Goal: Task Accomplishment & Management: Manage account settings

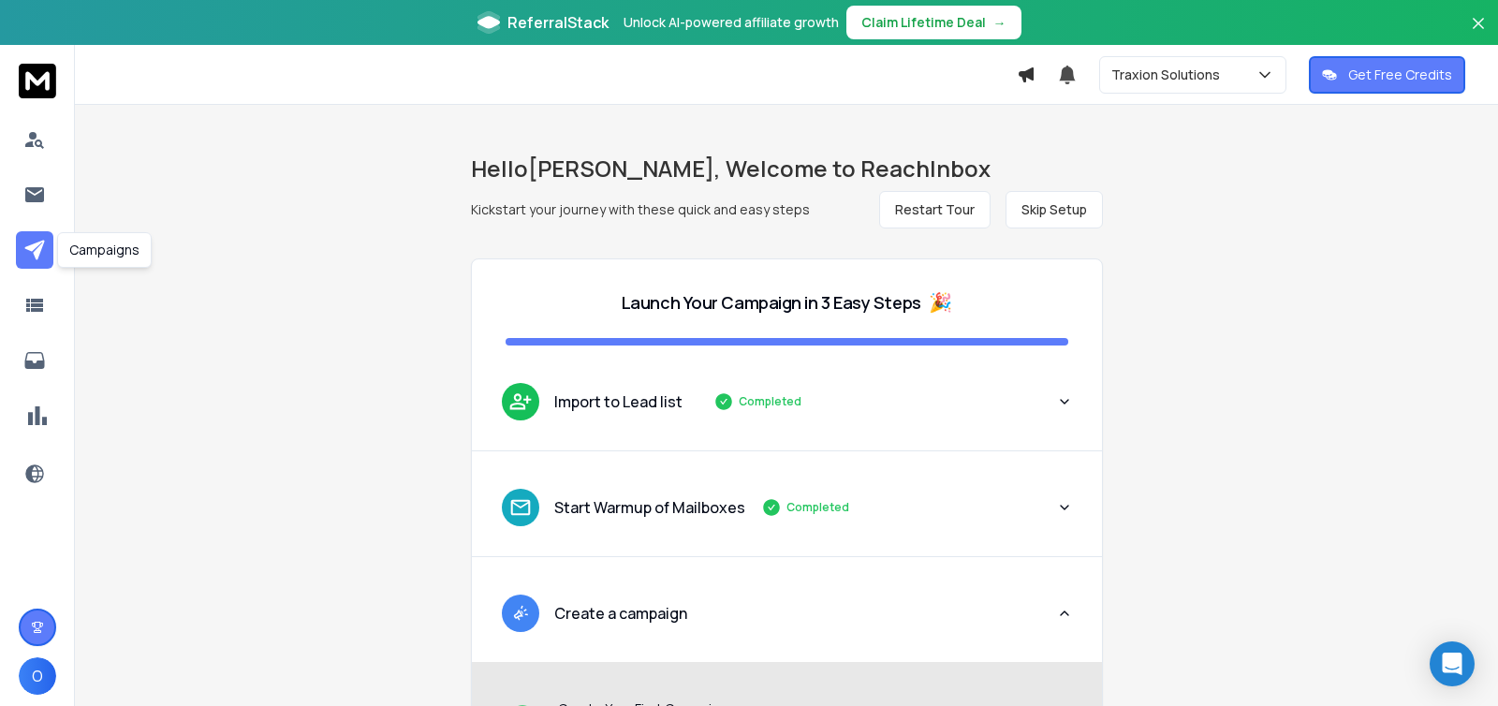
click at [33, 250] on icon at bounding box center [34, 250] width 22 height 22
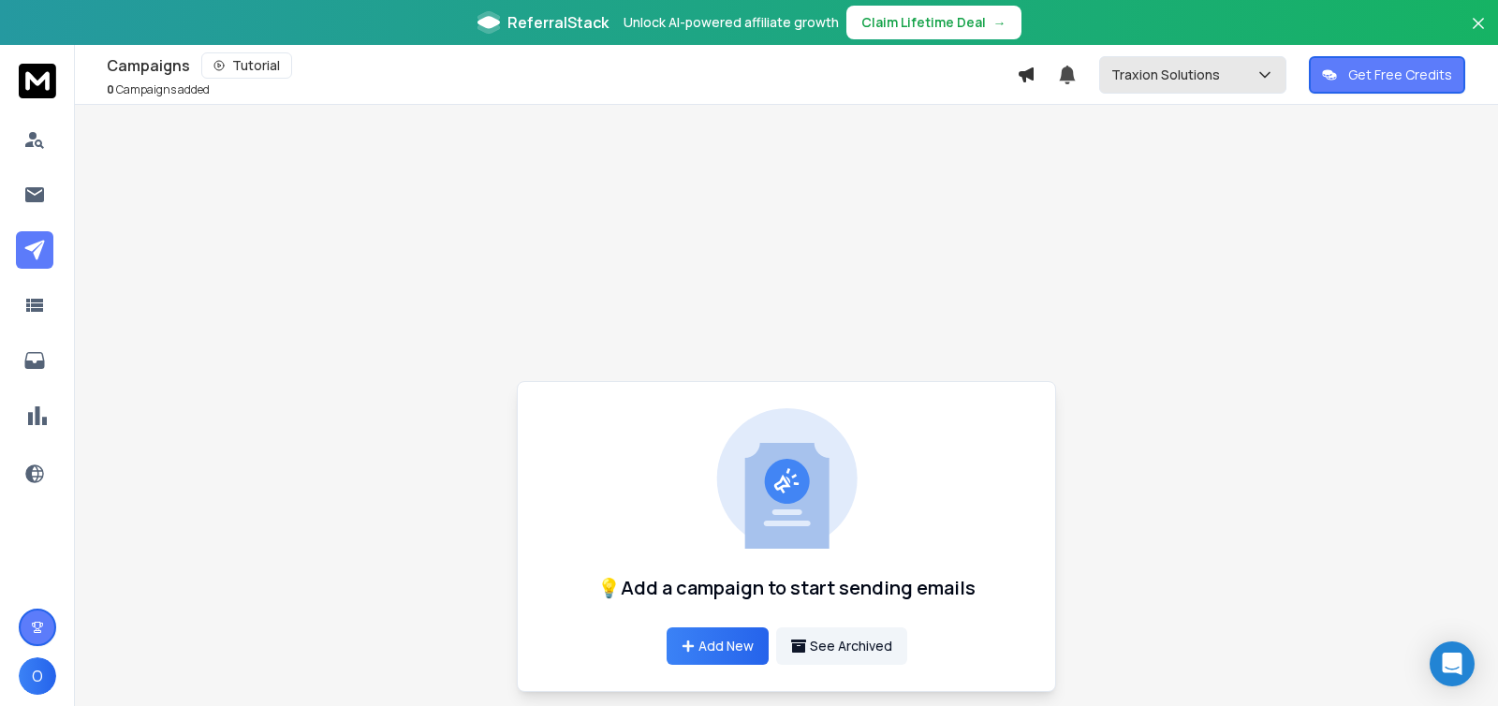
click at [1166, 74] on p "Traxion Solutions" at bounding box center [1169, 75] width 116 height 19
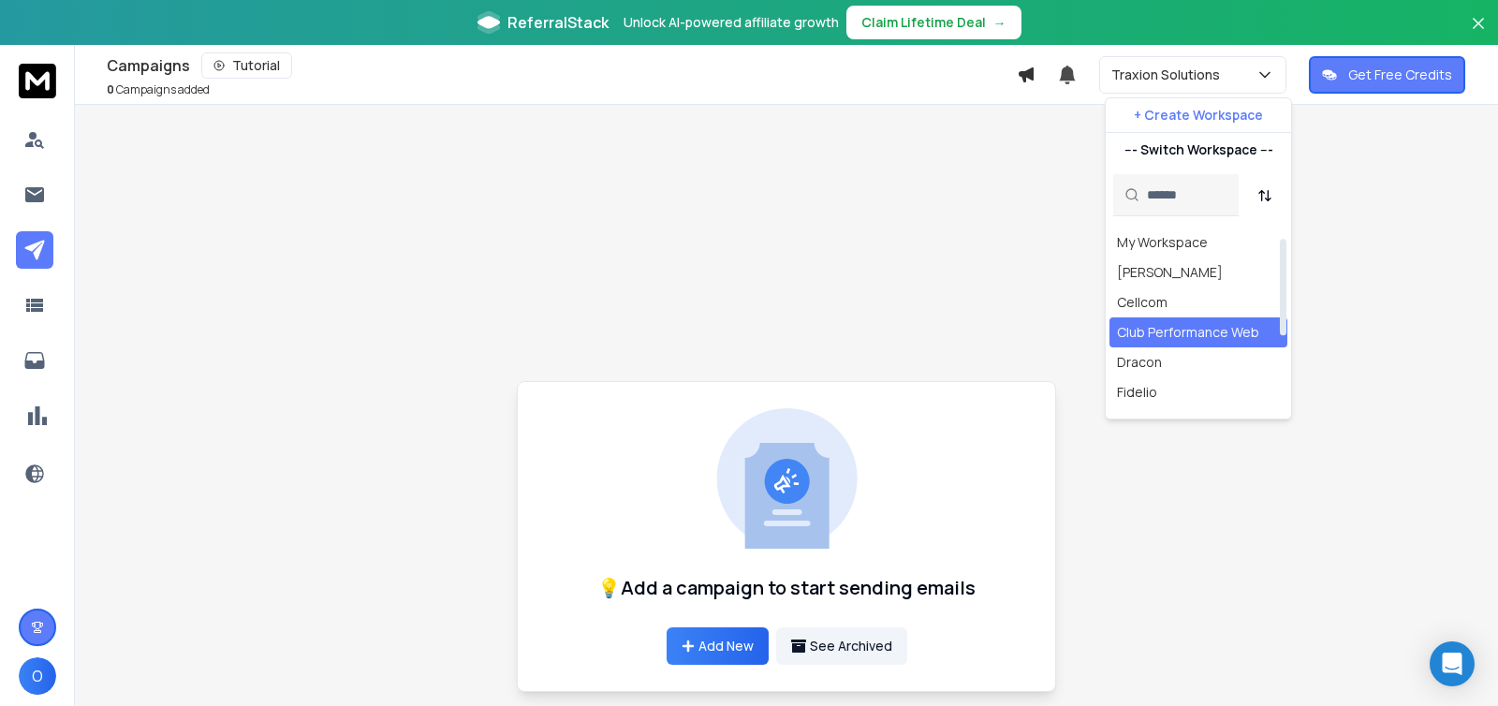
scroll to position [172, 0]
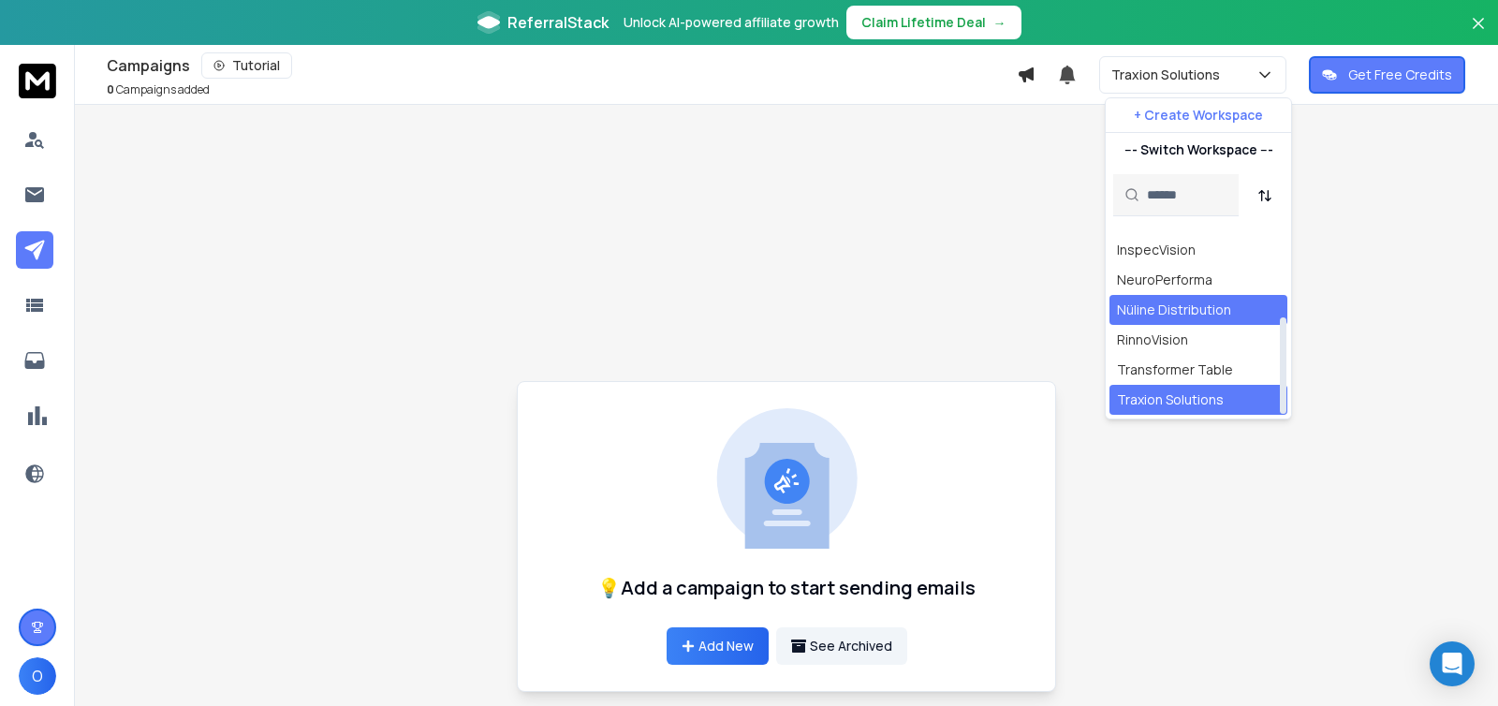
click at [1187, 323] on div "Nüline Distribution" at bounding box center [1199, 310] width 178 height 30
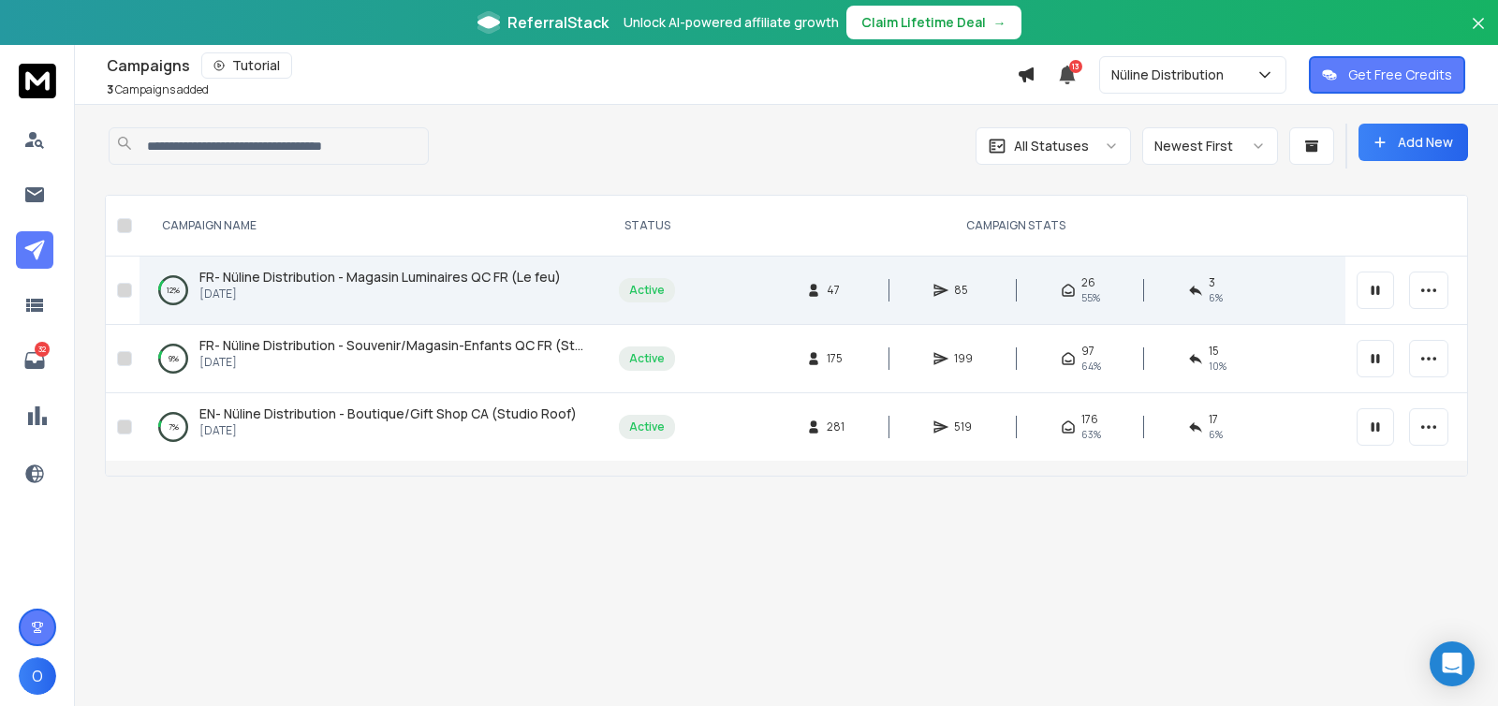
click at [302, 283] on span "FR- Nüline Distribution - Magasin Luminaires QC FR (Le feu)" at bounding box center [379, 277] width 361 height 18
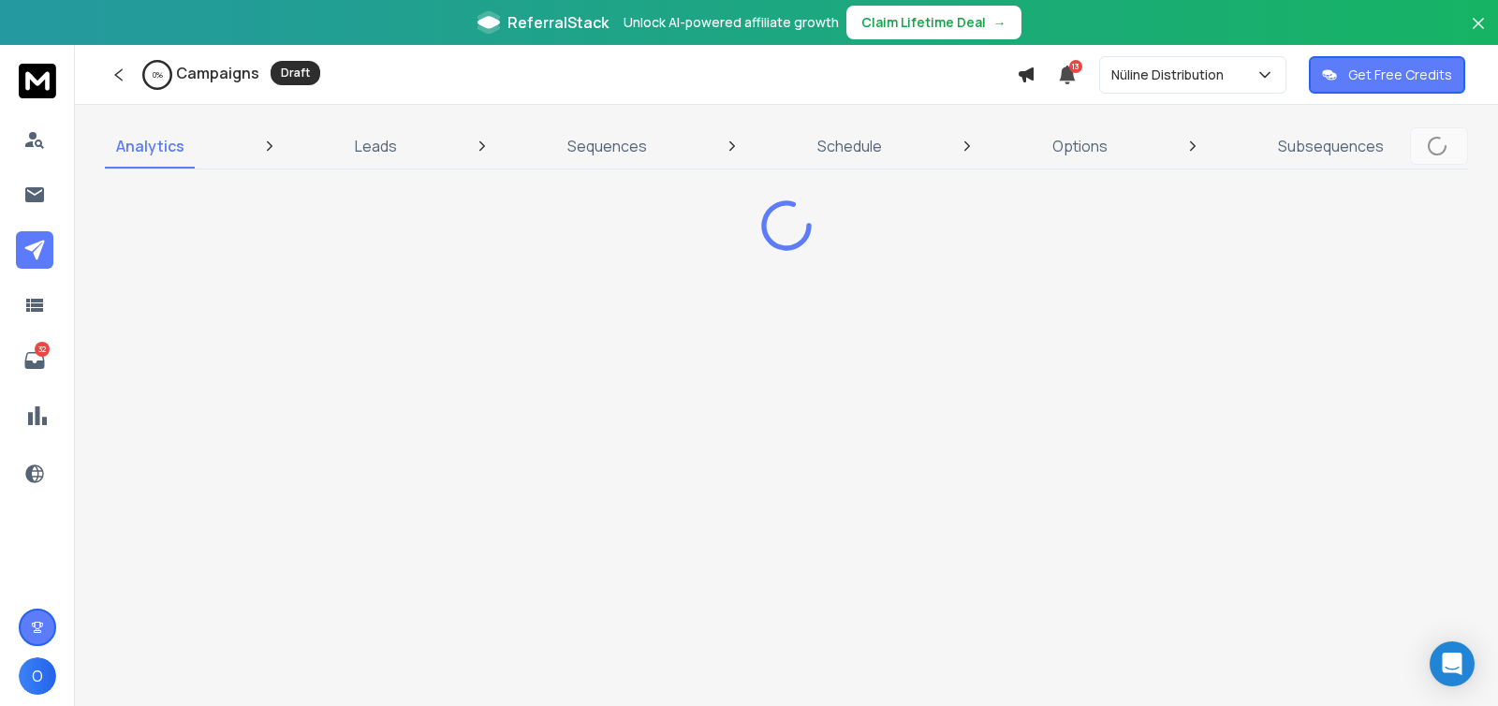
click at [1486, 19] on icon "Close banner" at bounding box center [1478, 23] width 17 height 17
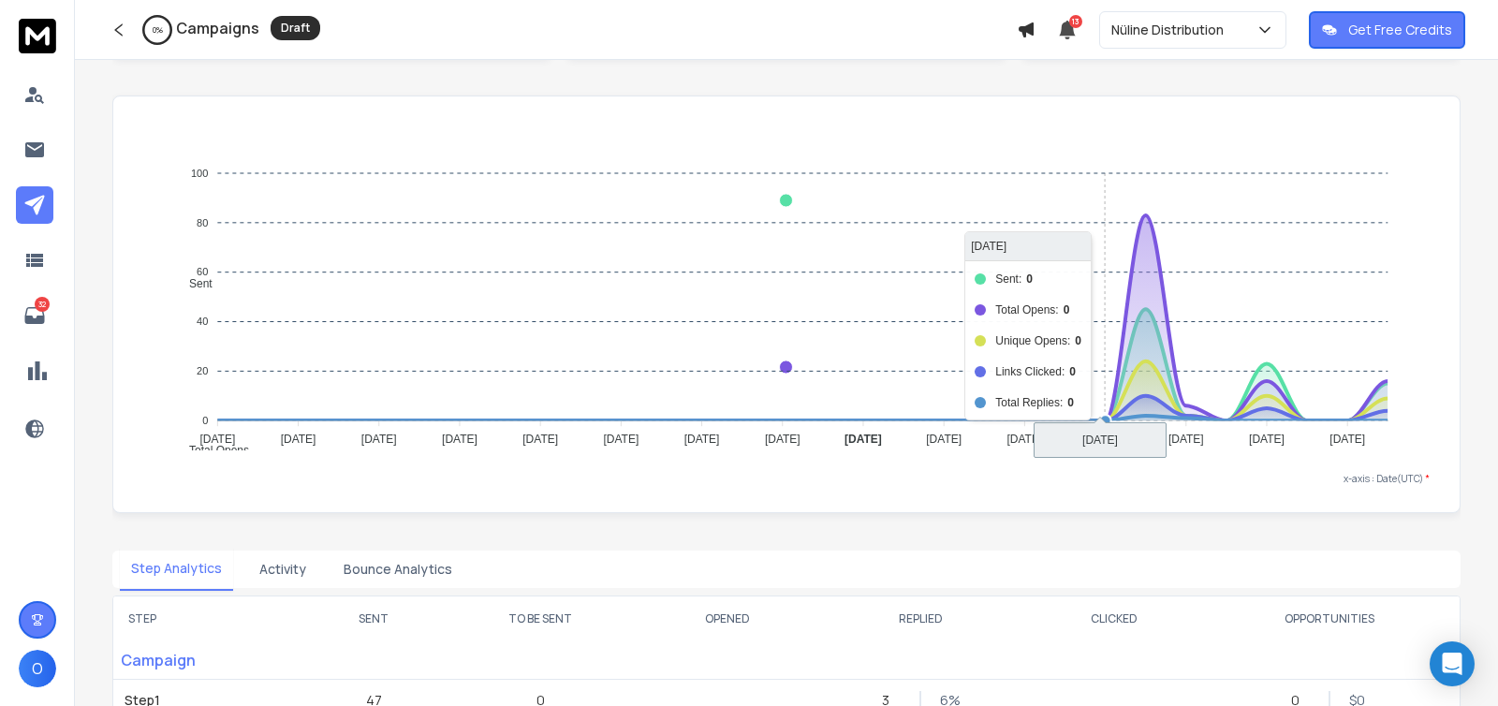
scroll to position [377, 0]
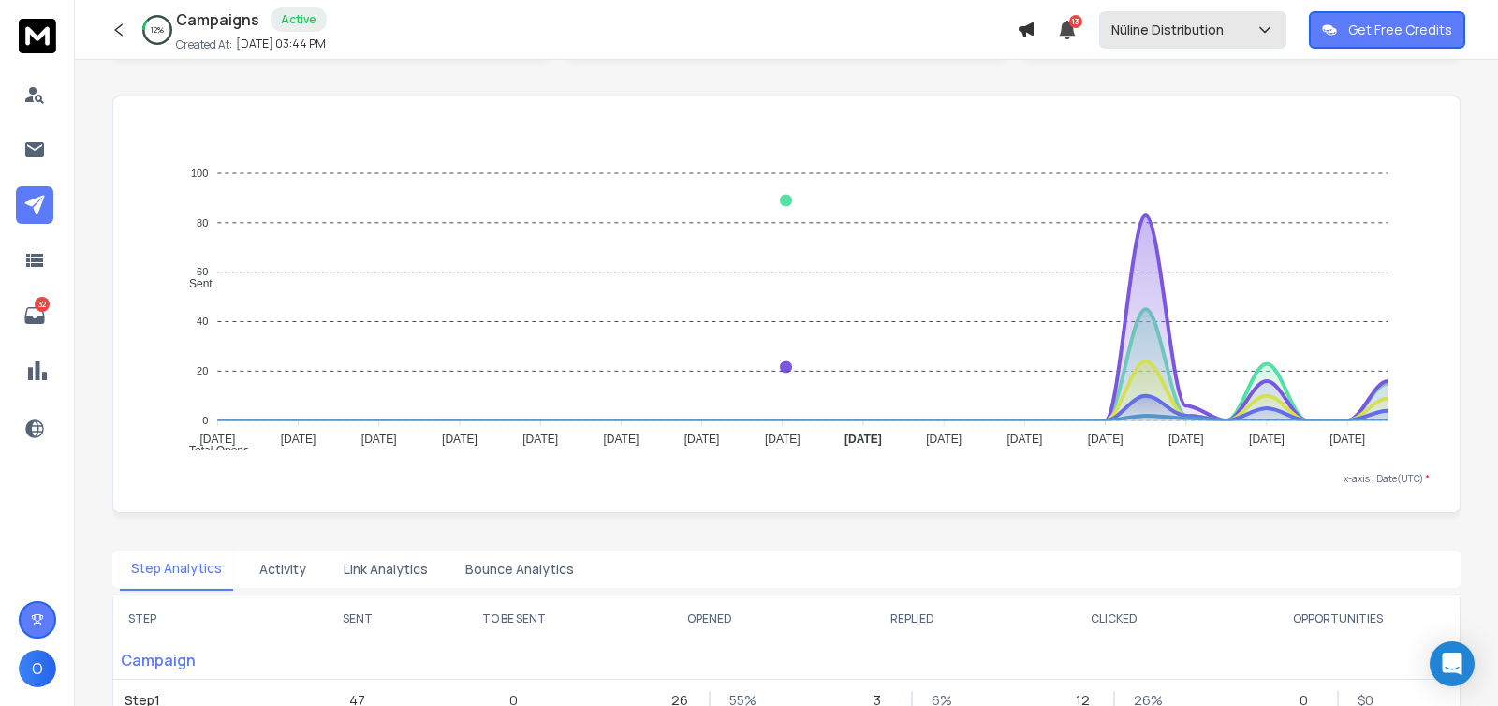
click at [1171, 34] on p "Nüline Distribution" at bounding box center [1171, 30] width 120 height 19
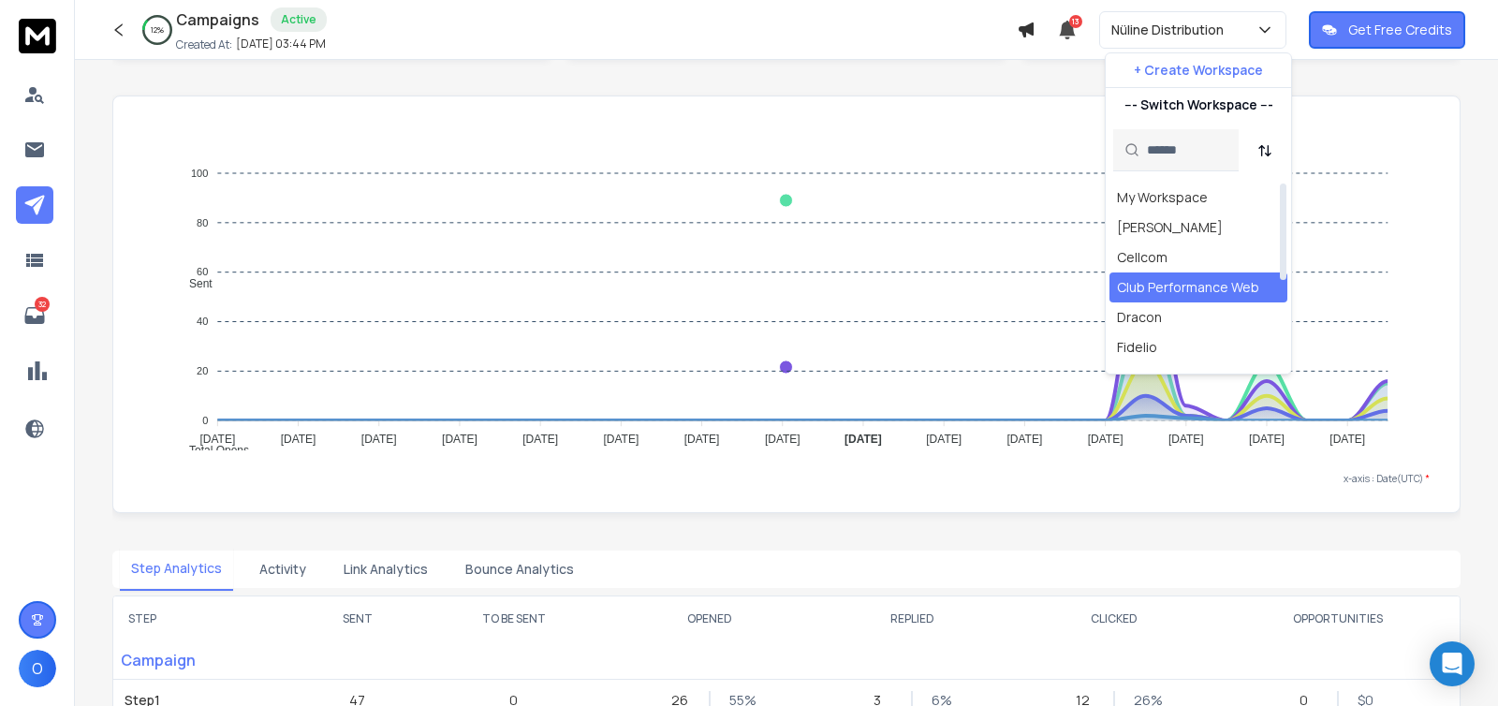
scroll to position [172, 0]
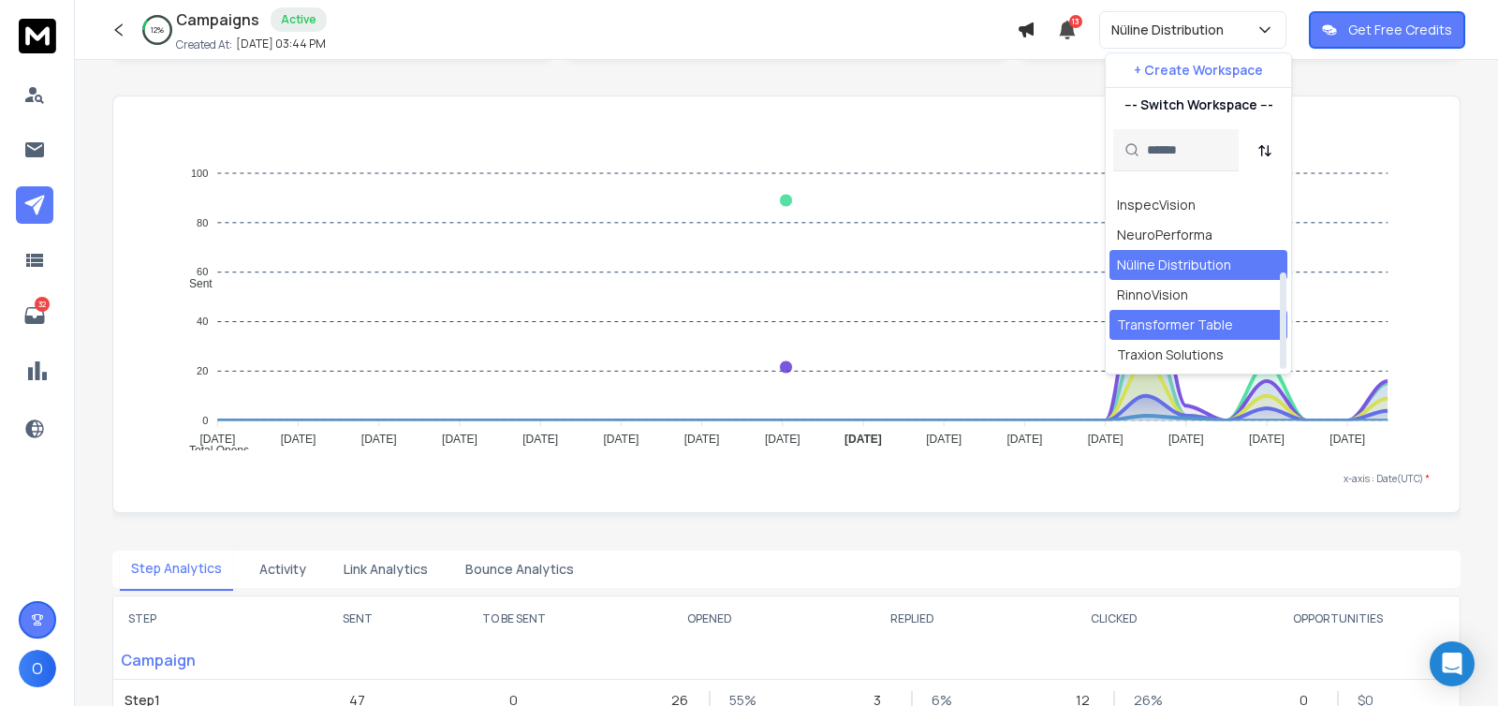
click at [1177, 333] on div "Transformer Table" at bounding box center [1175, 325] width 116 height 19
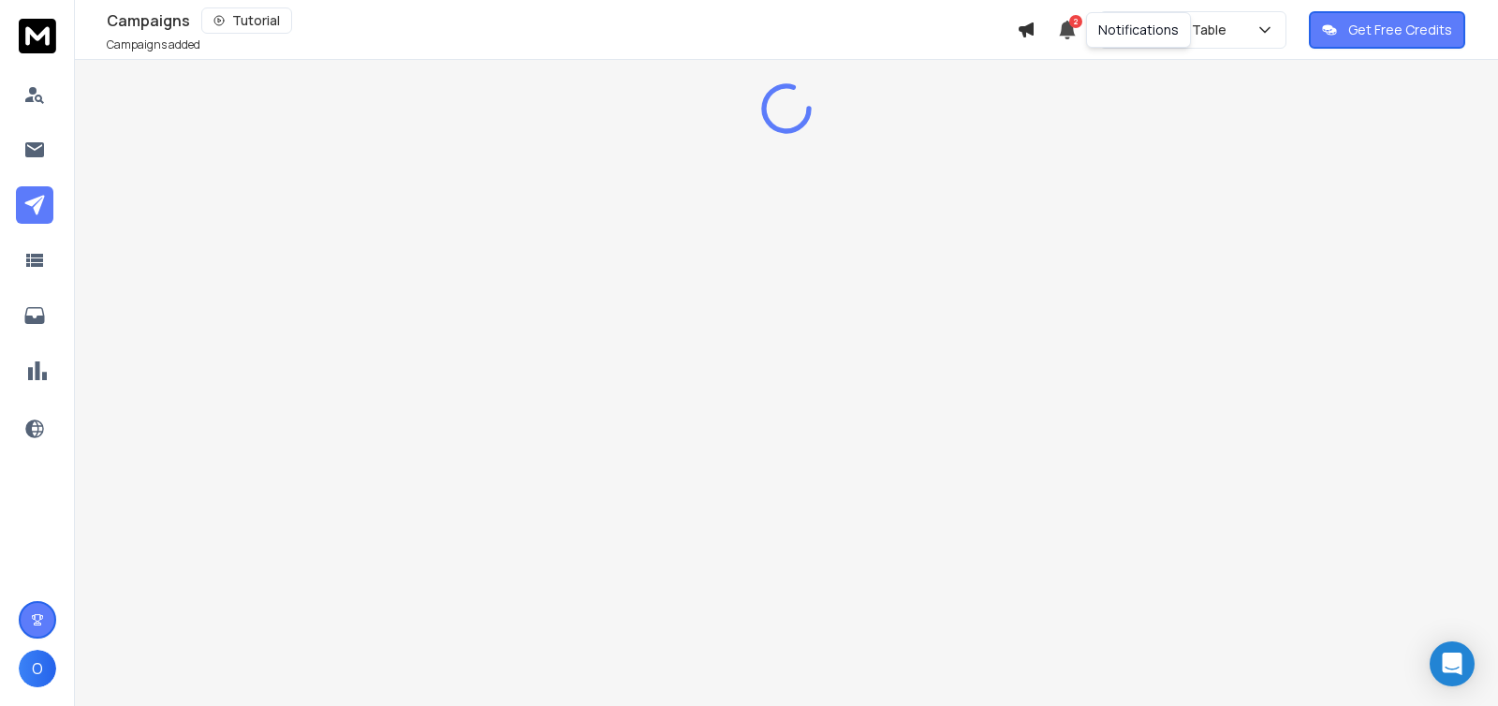
click at [1071, 29] on icon at bounding box center [1067, 29] width 17 height 19
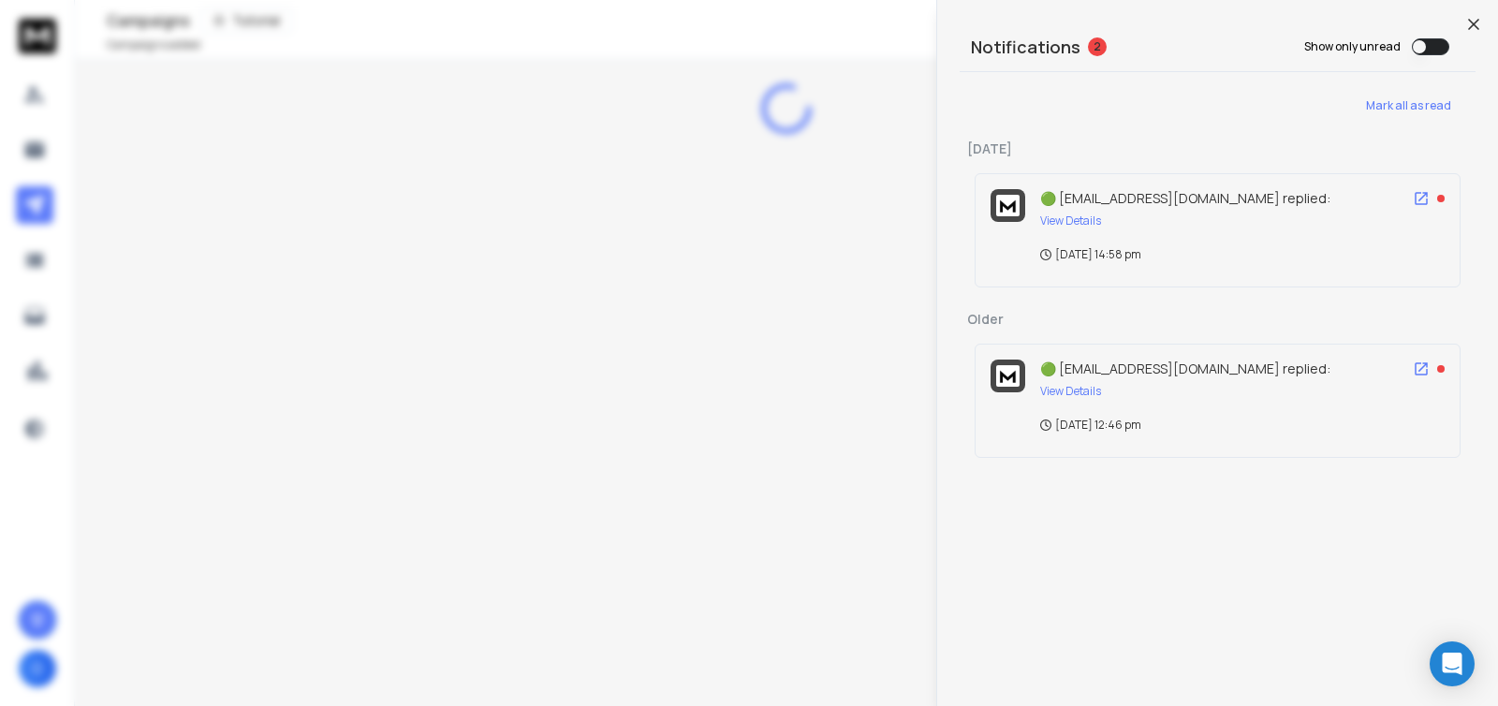
click at [1474, 19] on icon "button" at bounding box center [1473, 24] width 19 height 19
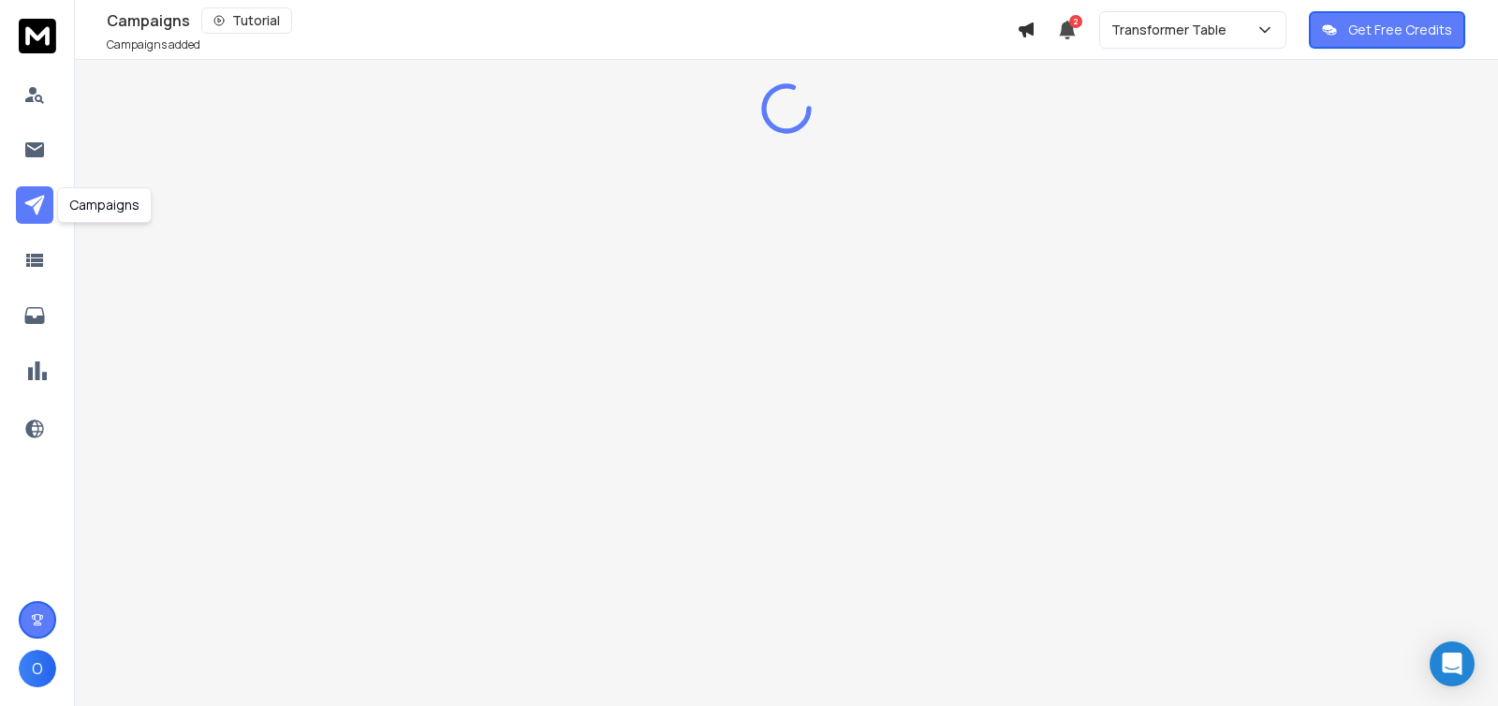
click at [30, 209] on icon at bounding box center [34, 205] width 22 height 22
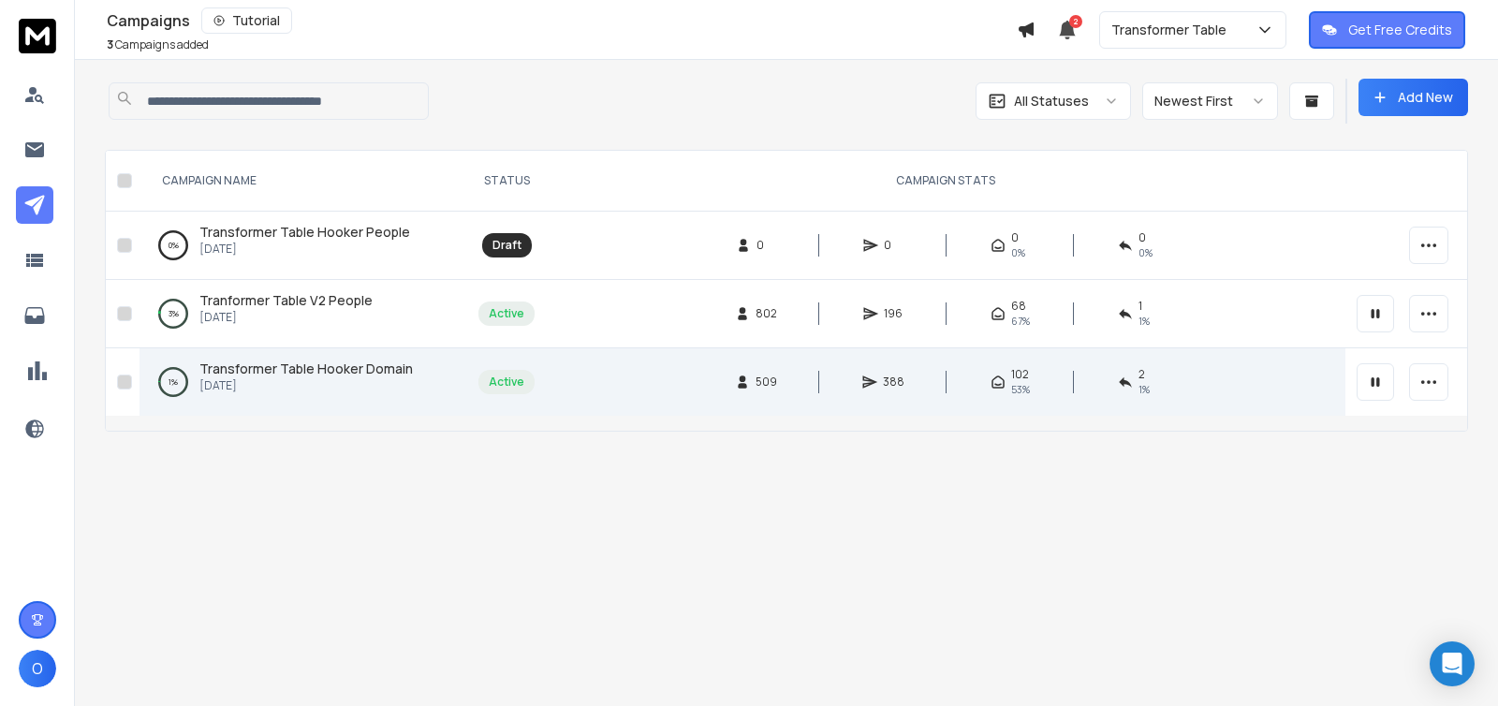
click at [272, 370] on span "Transformer Table Hooker Domain" at bounding box center [305, 369] width 213 height 18
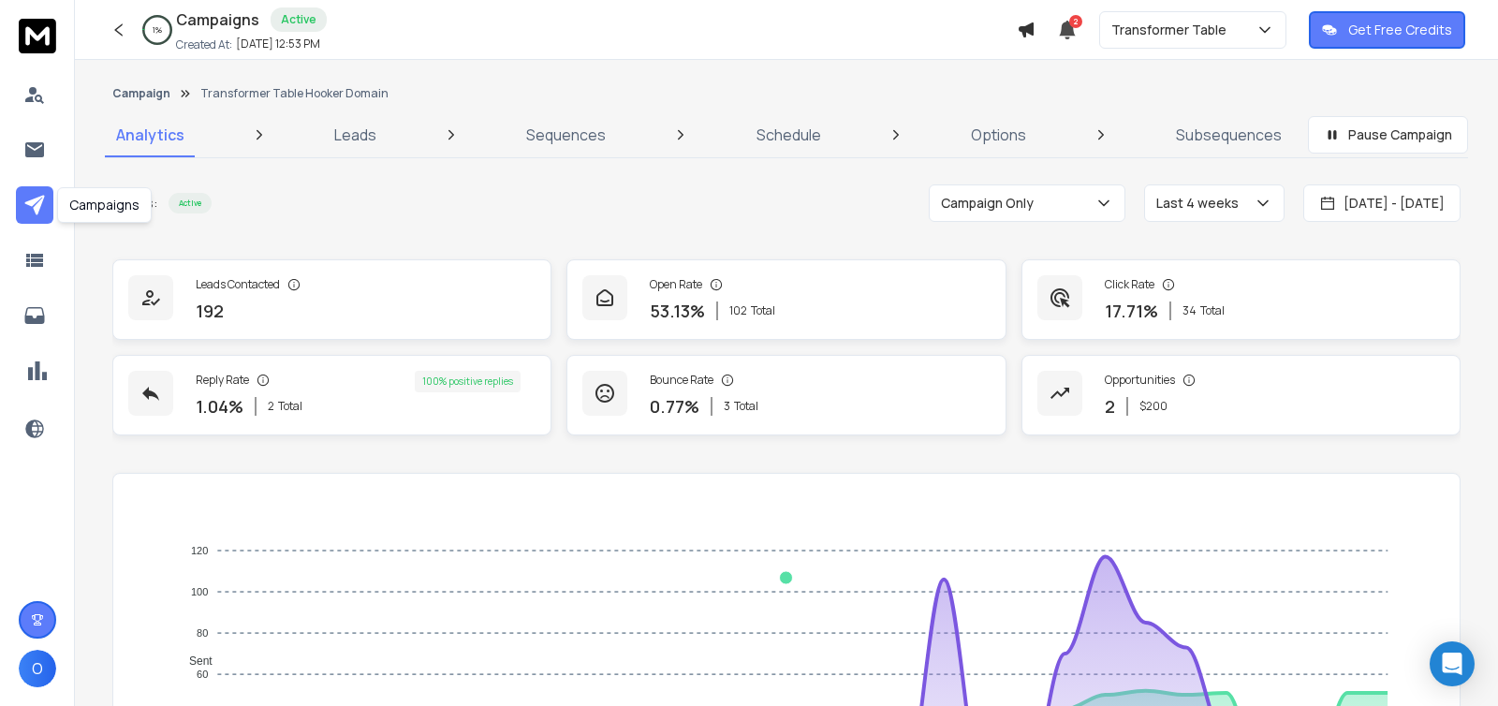
click at [47, 201] on link at bounding box center [34, 204] width 37 height 37
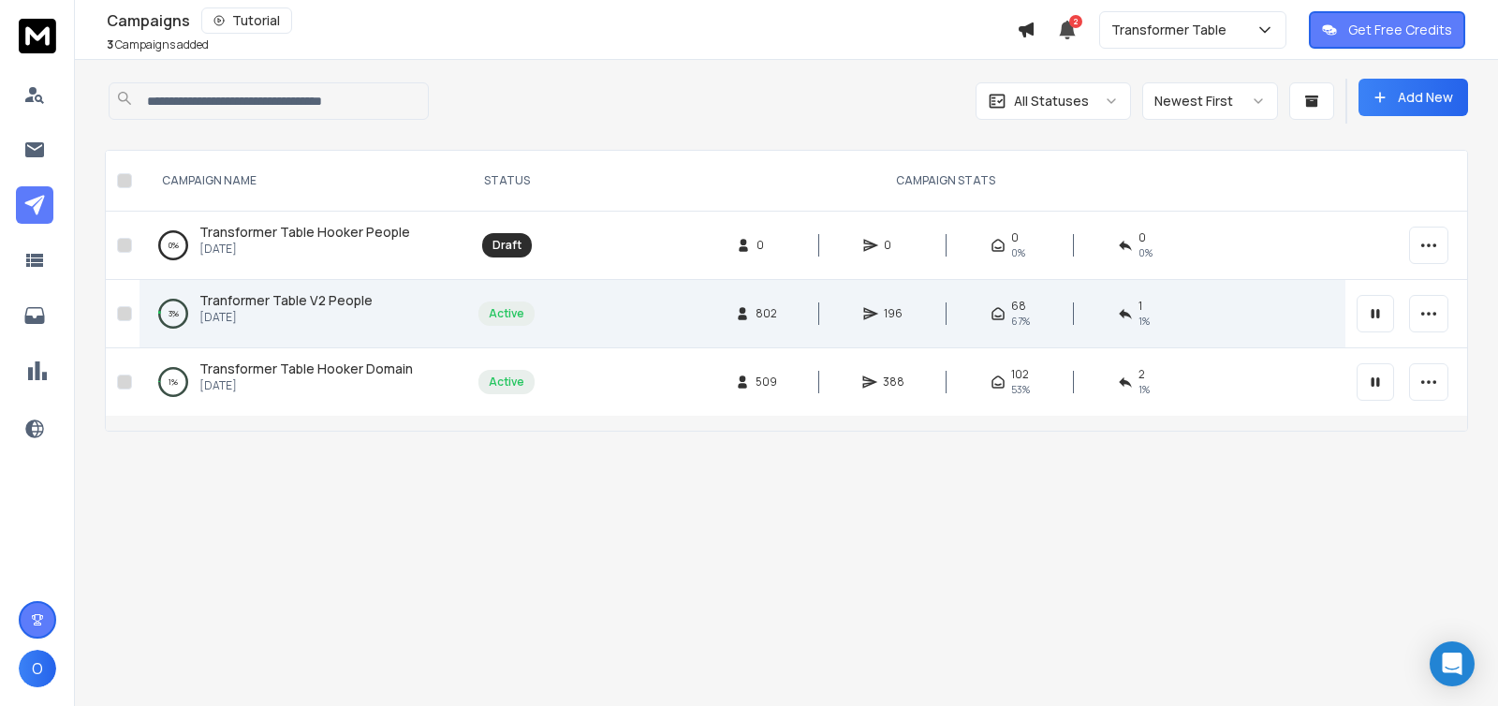
click at [365, 306] on span "Tranformer Table V2 People" at bounding box center [285, 300] width 173 height 18
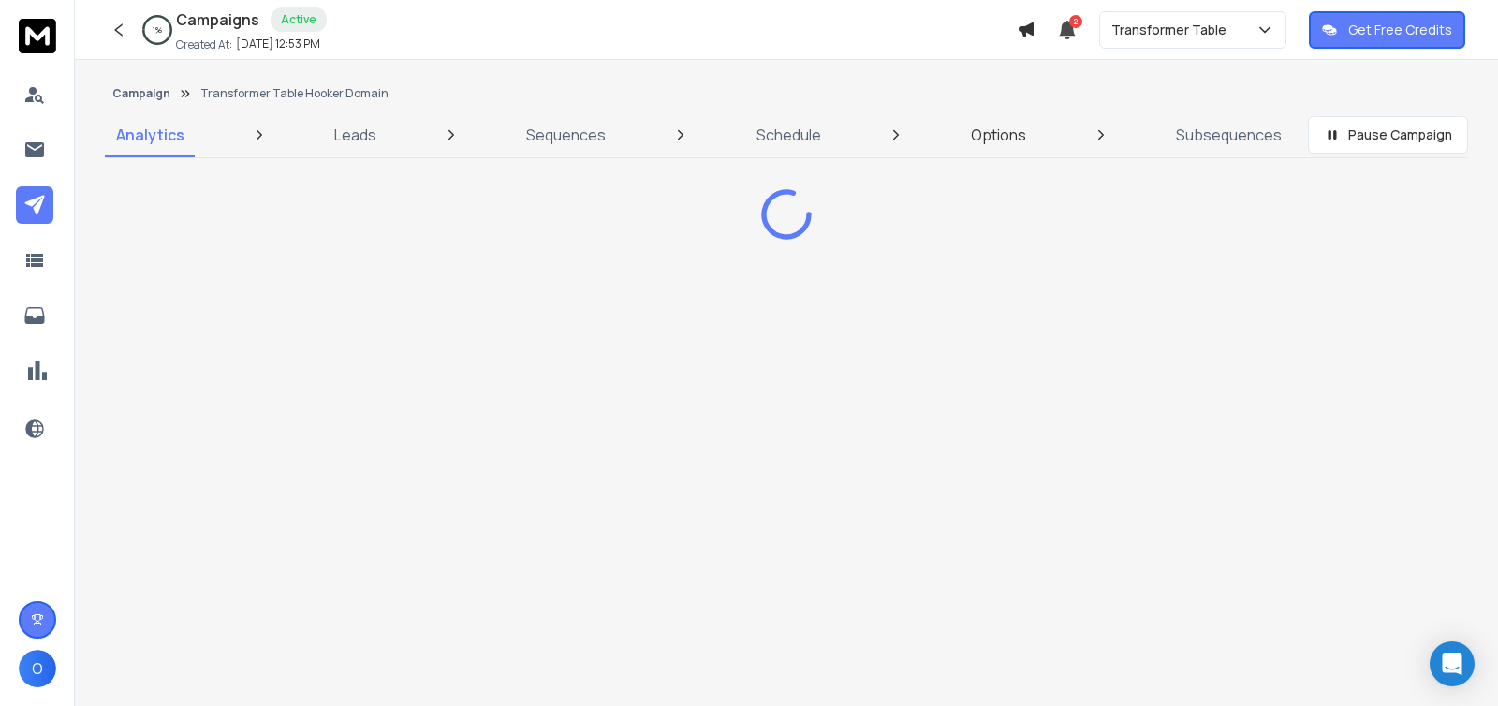
click at [1012, 138] on p "Options" at bounding box center [998, 135] width 55 height 22
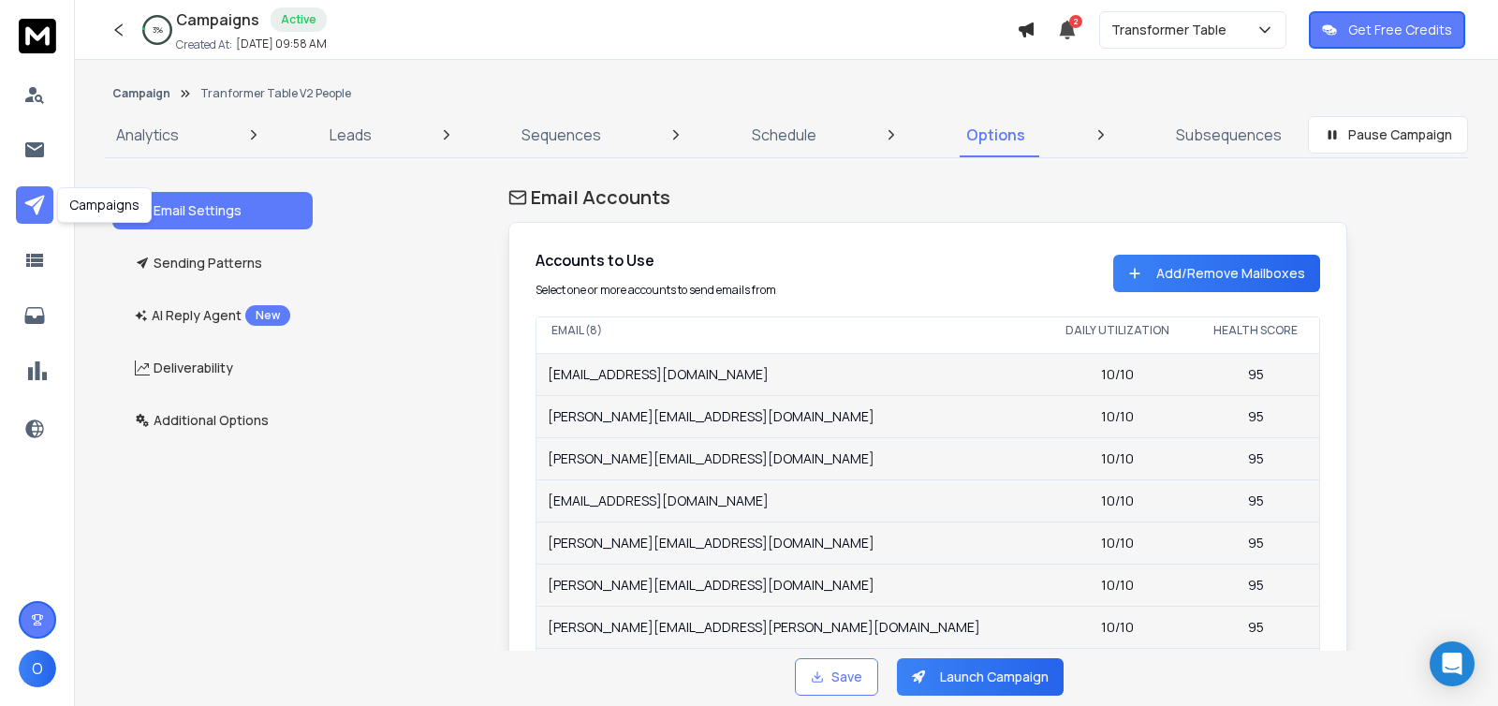
click at [37, 210] on icon at bounding box center [34, 206] width 20 height 20
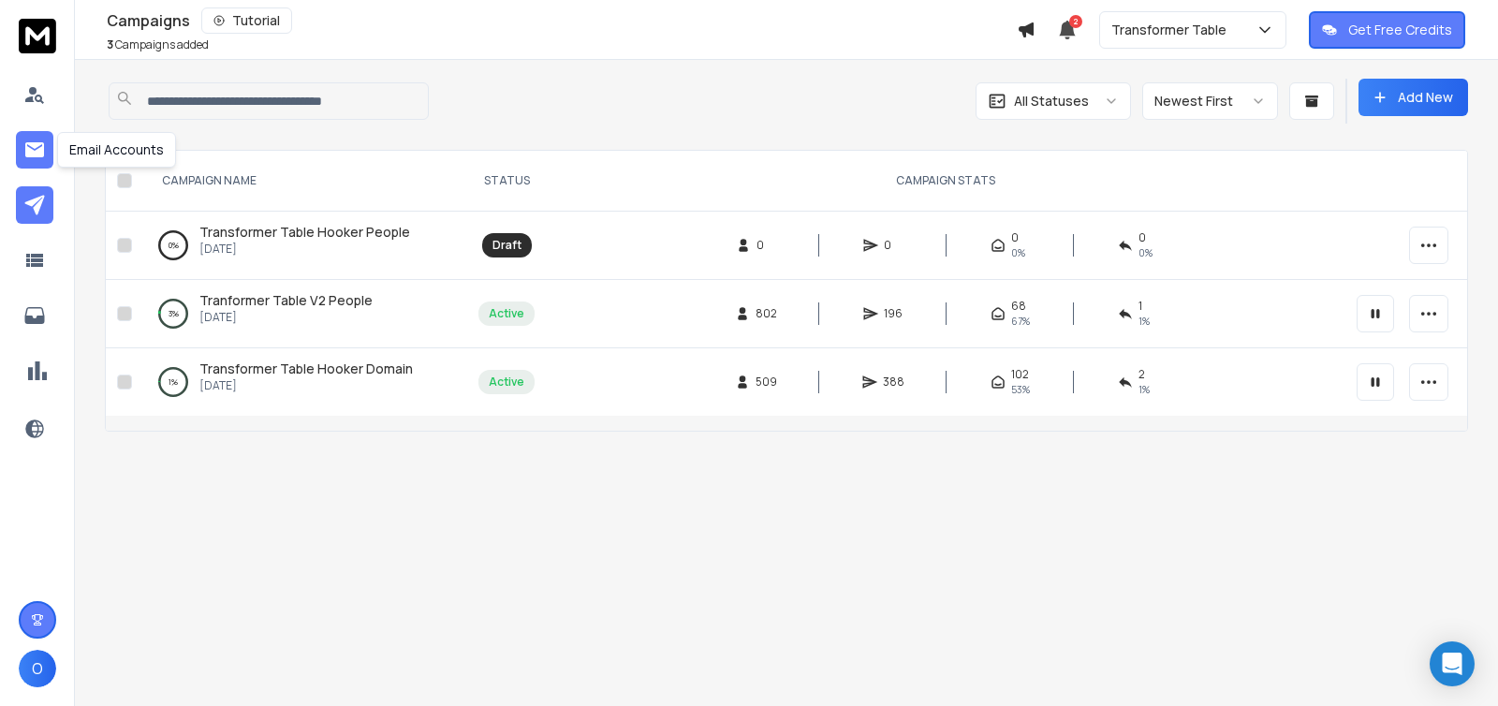
click at [40, 155] on icon at bounding box center [34, 149] width 19 height 15
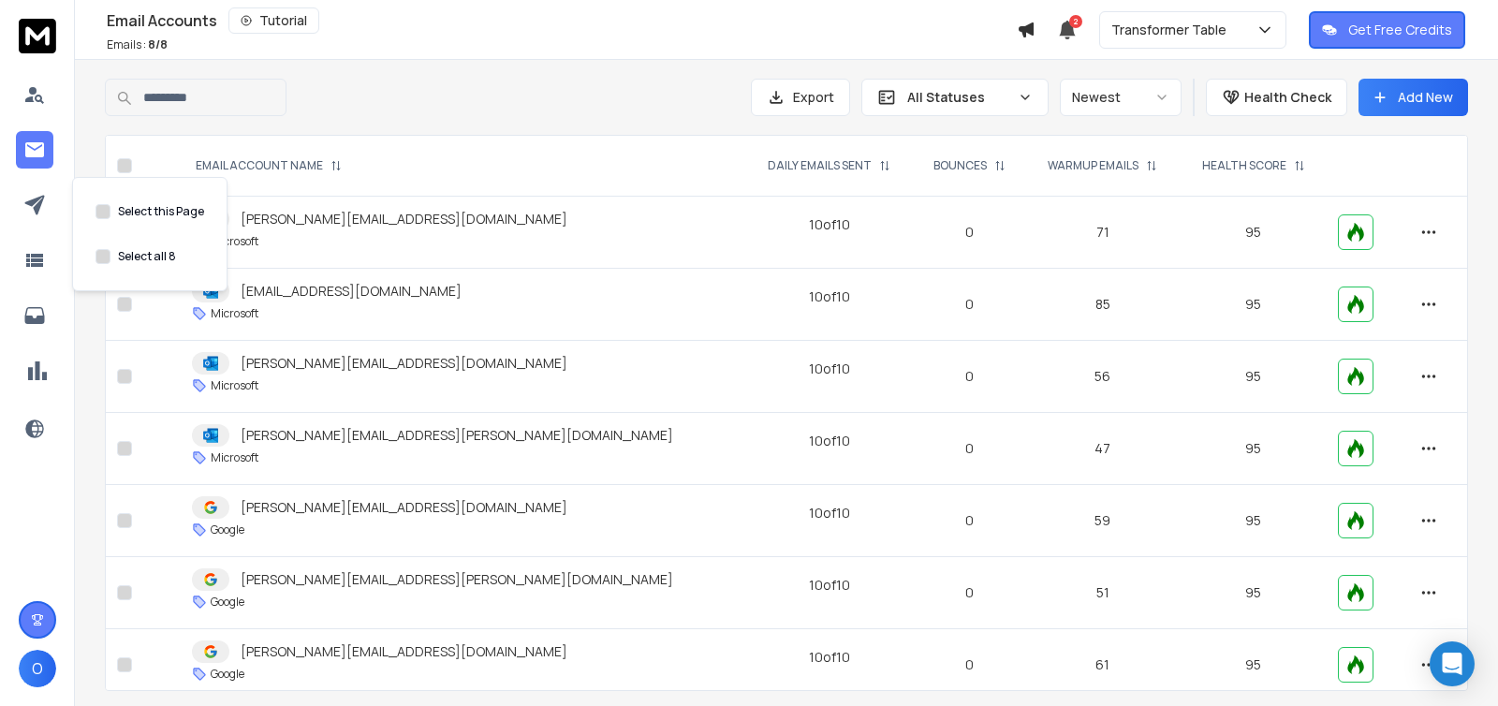
click at [118, 161] on button "Select this Page" at bounding box center [124, 165] width 15 height 15
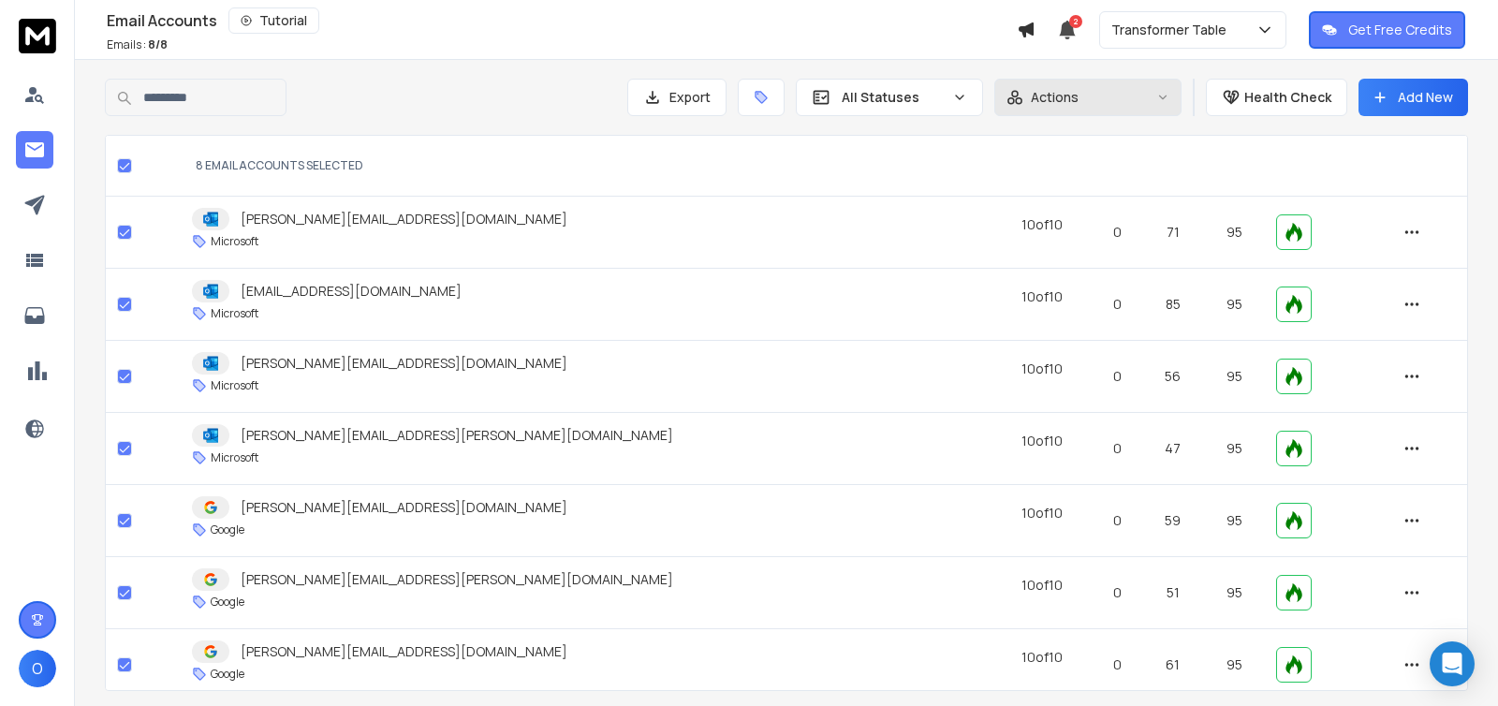
click at [1077, 89] on p "Actions" at bounding box center [1055, 97] width 48 height 19
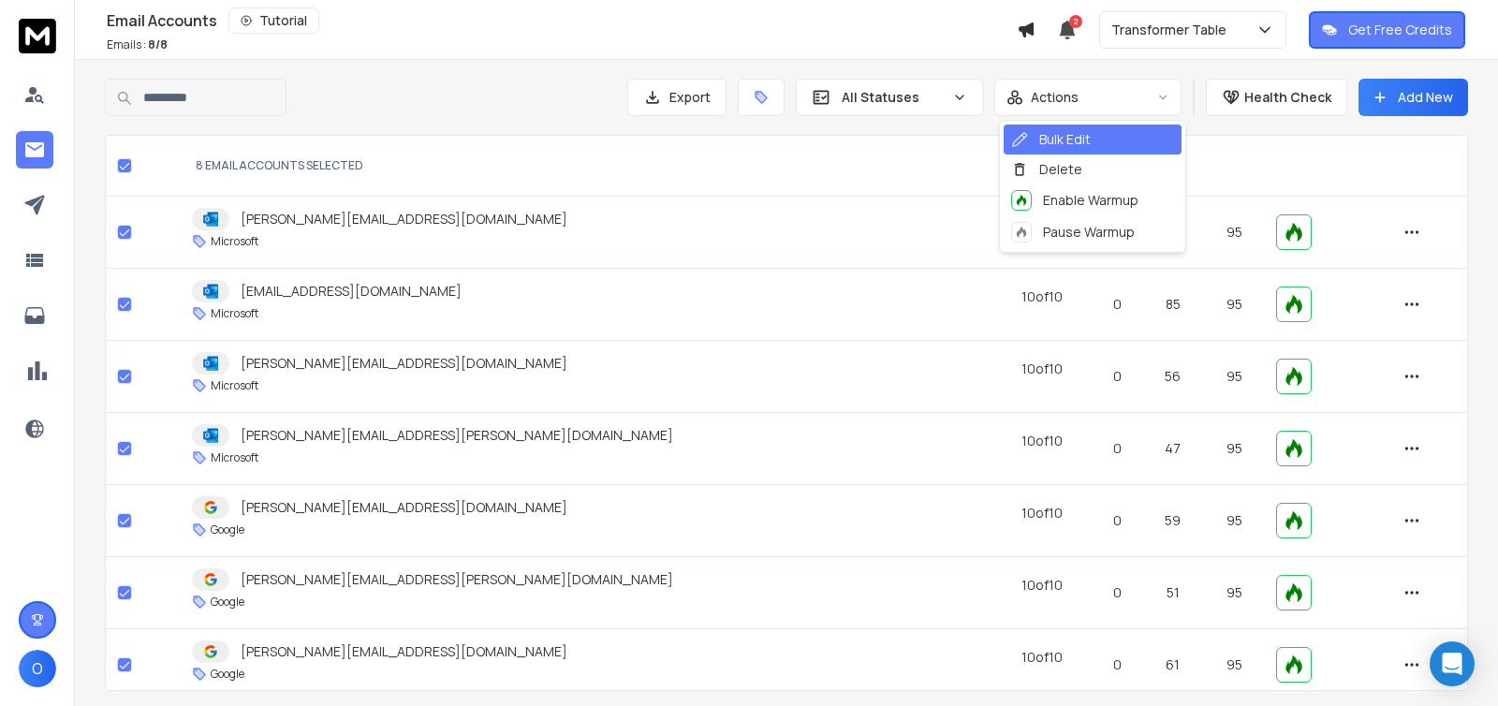
click at [1084, 143] on div "Bulk Edit" at bounding box center [1051, 139] width 80 height 19
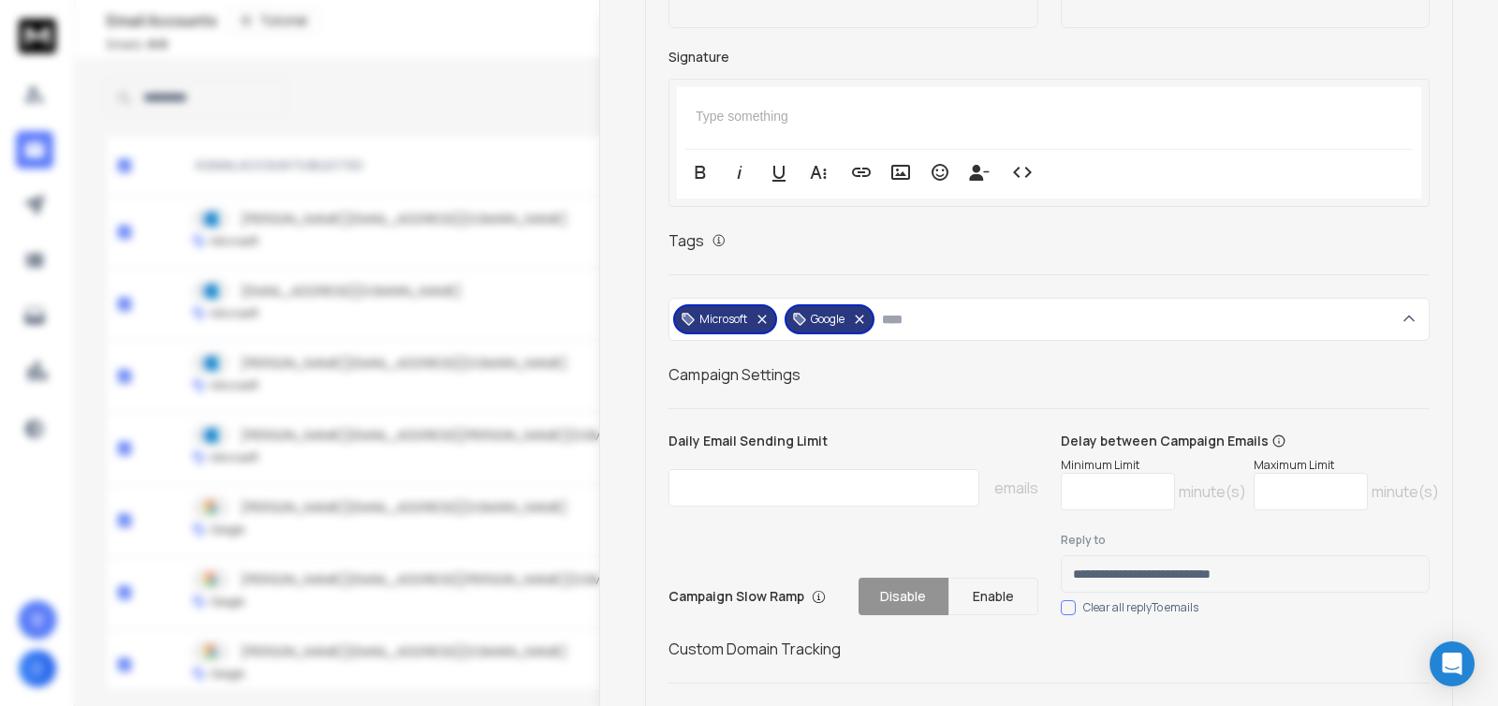
scroll to position [231, 0]
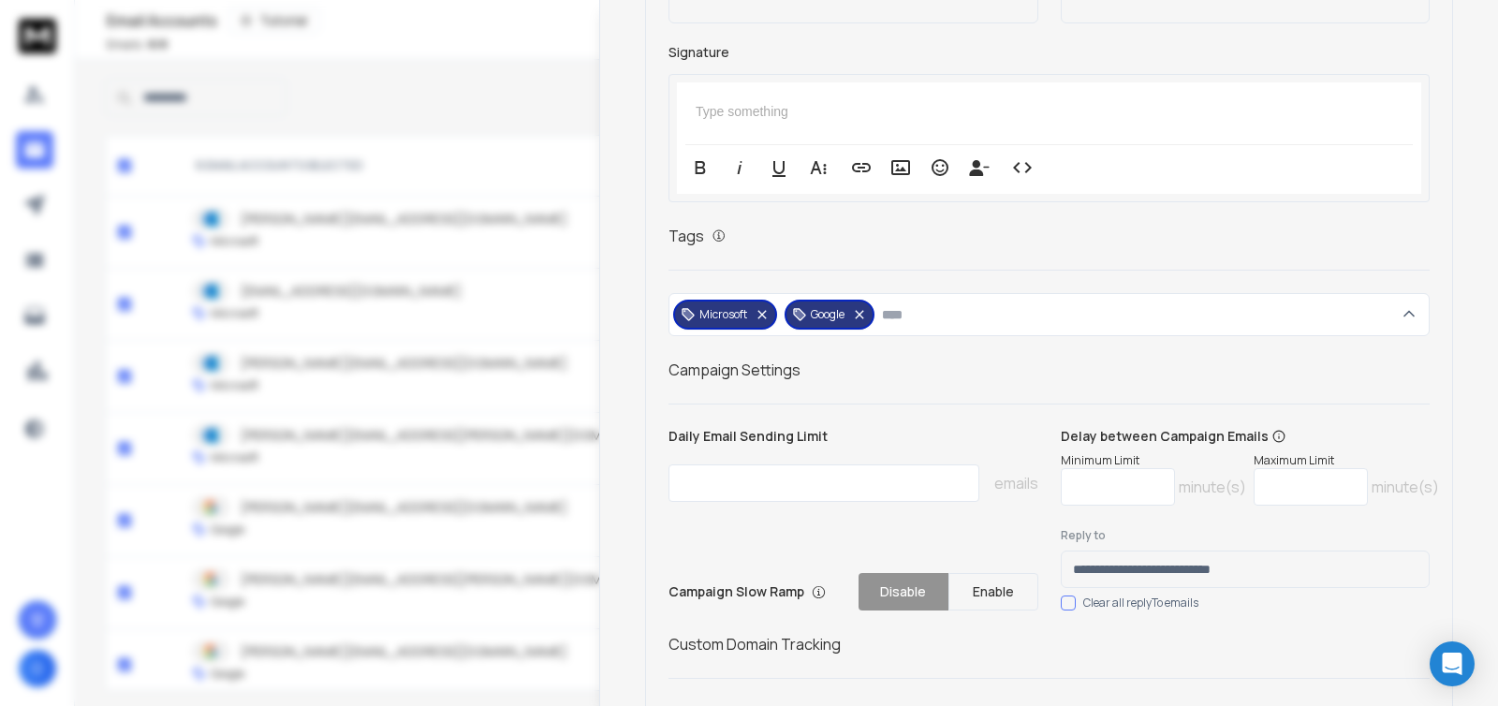
click at [909, 485] on input "number" at bounding box center [824, 482] width 311 height 37
type input "**"
click at [931, 434] on p "Daily Email Sending Limit" at bounding box center [854, 440] width 370 height 26
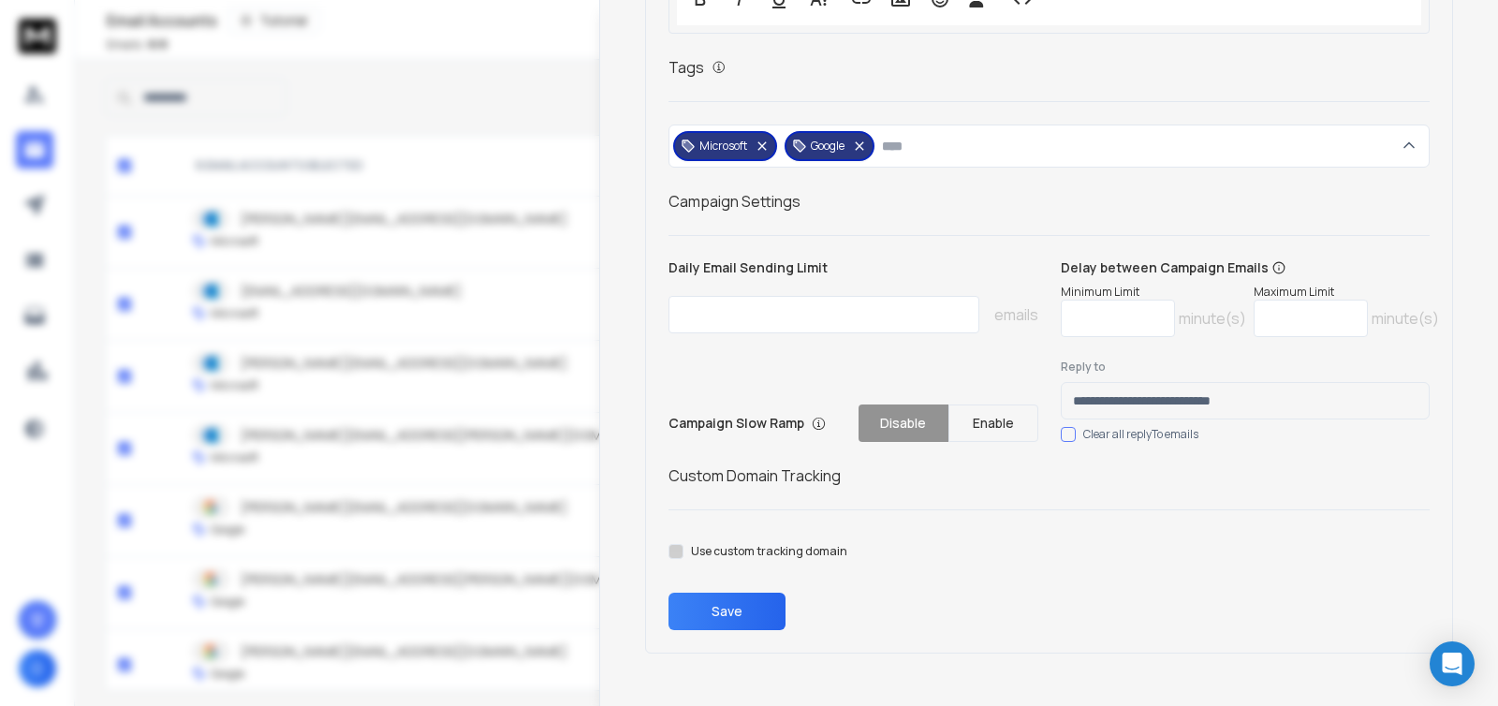
click at [770, 601] on button "Save" at bounding box center [727, 611] width 117 height 37
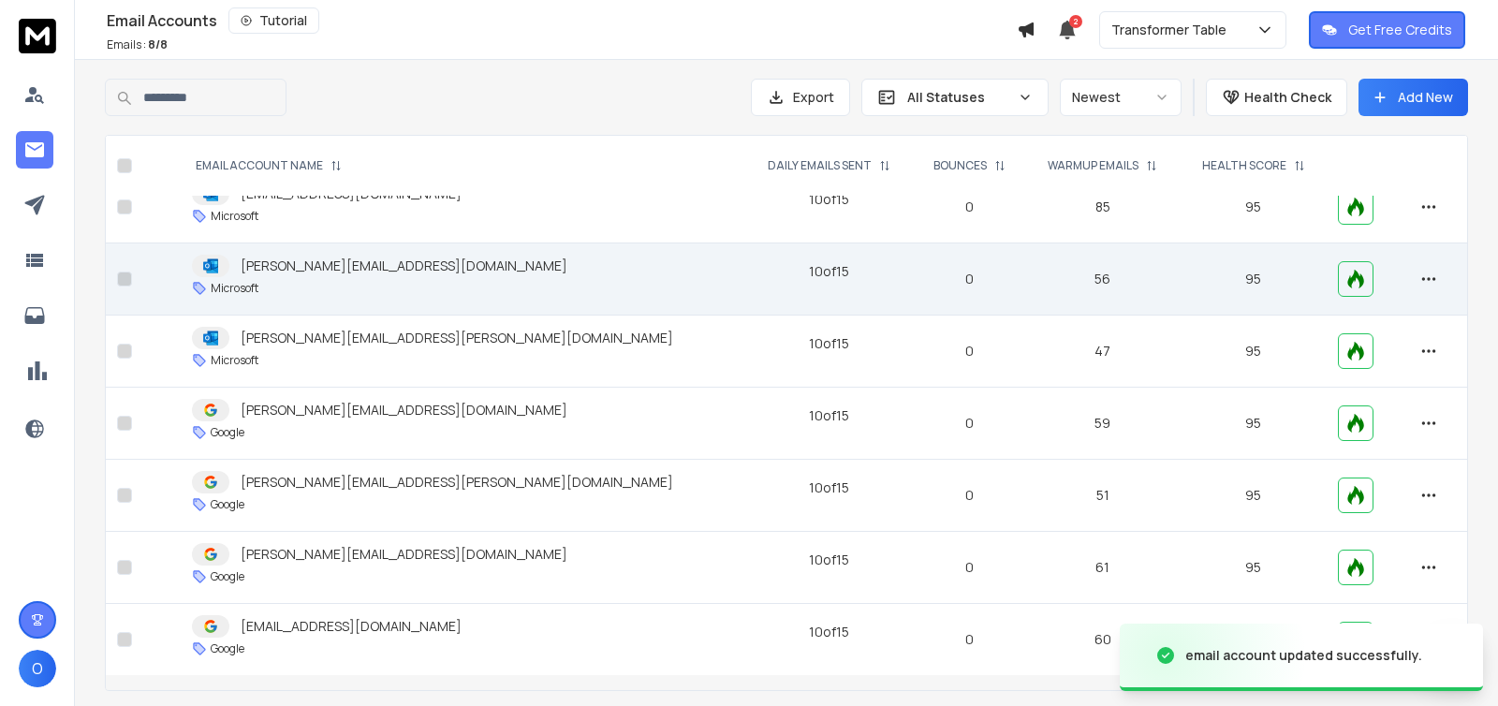
scroll to position [0, 0]
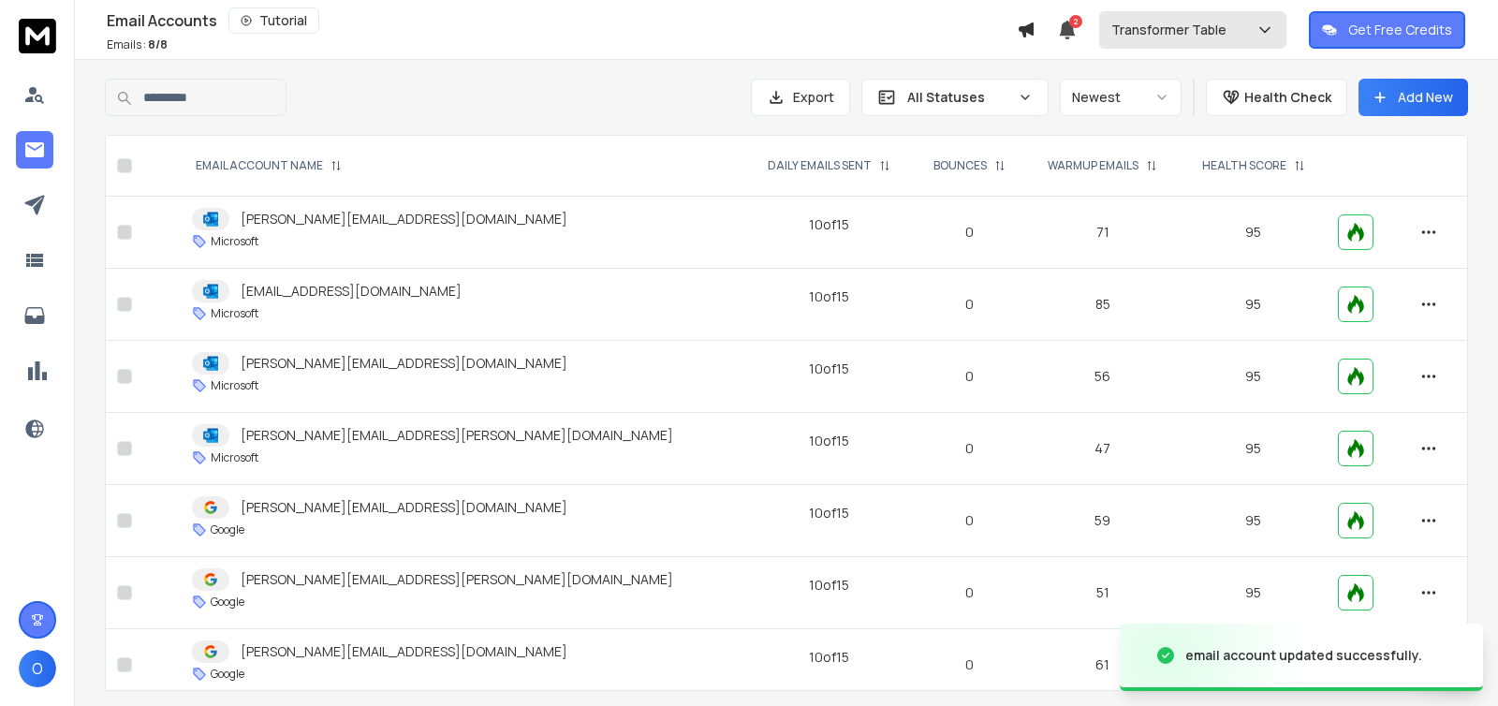
click at [1182, 35] on p "Transformer Table" at bounding box center [1172, 30] width 123 height 19
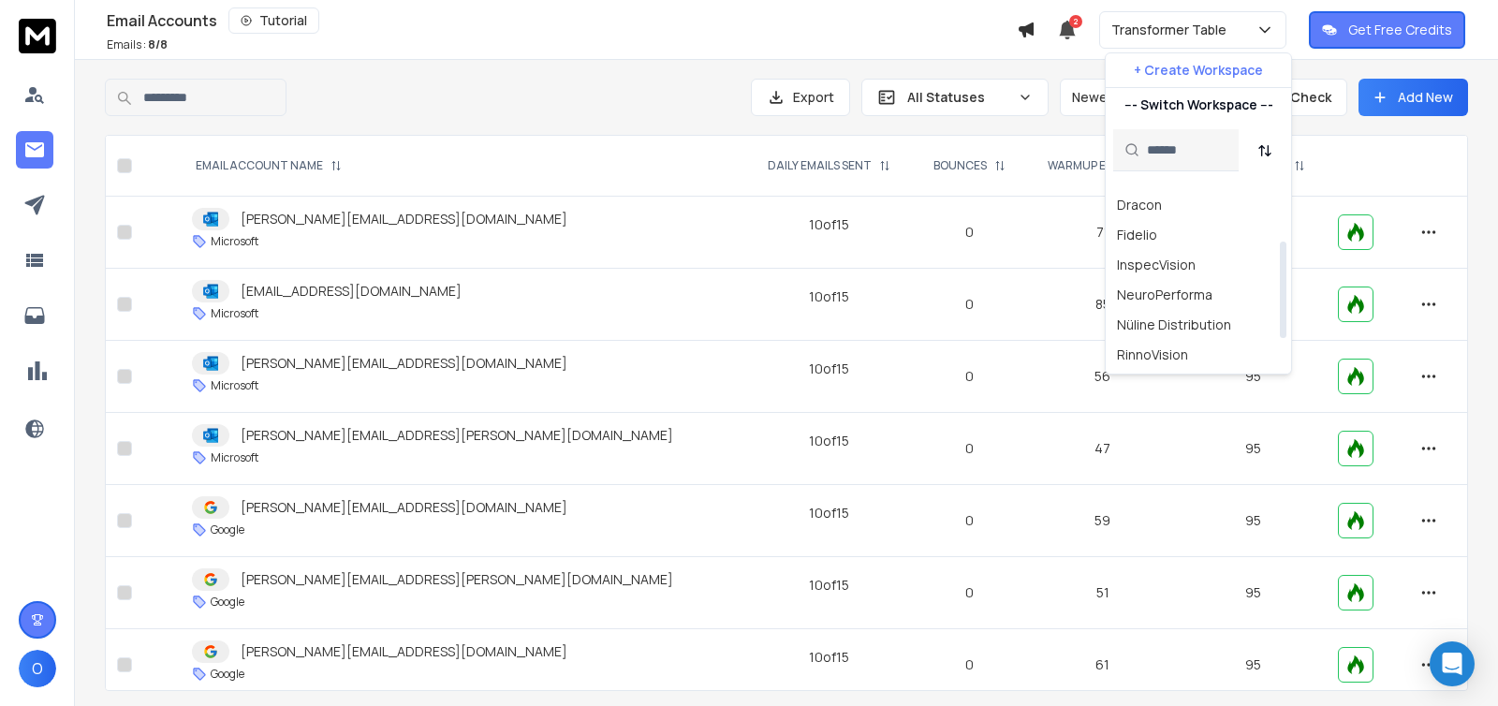
scroll to position [172, 0]
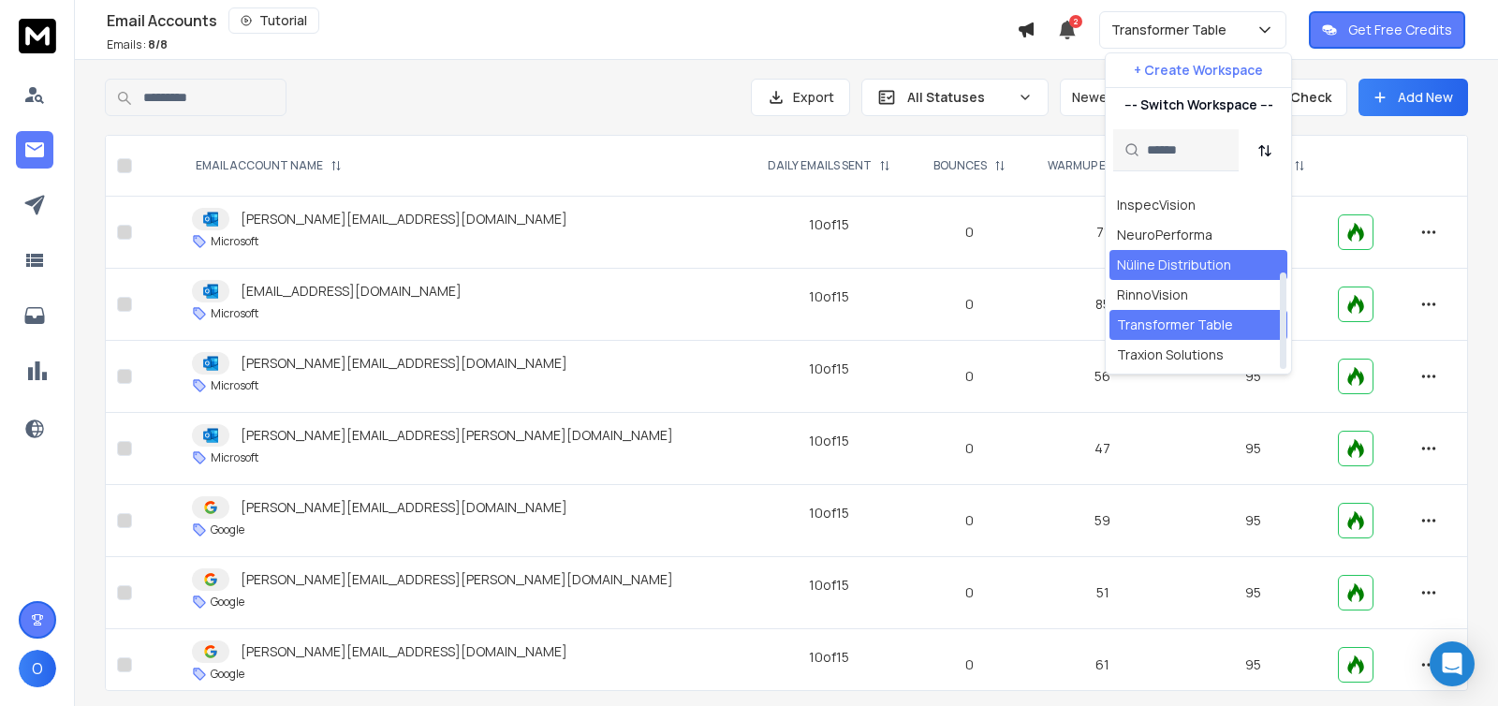
click at [1164, 266] on div "Nüline Distribution" at bounding box center [1174, 265] width 114 height 19
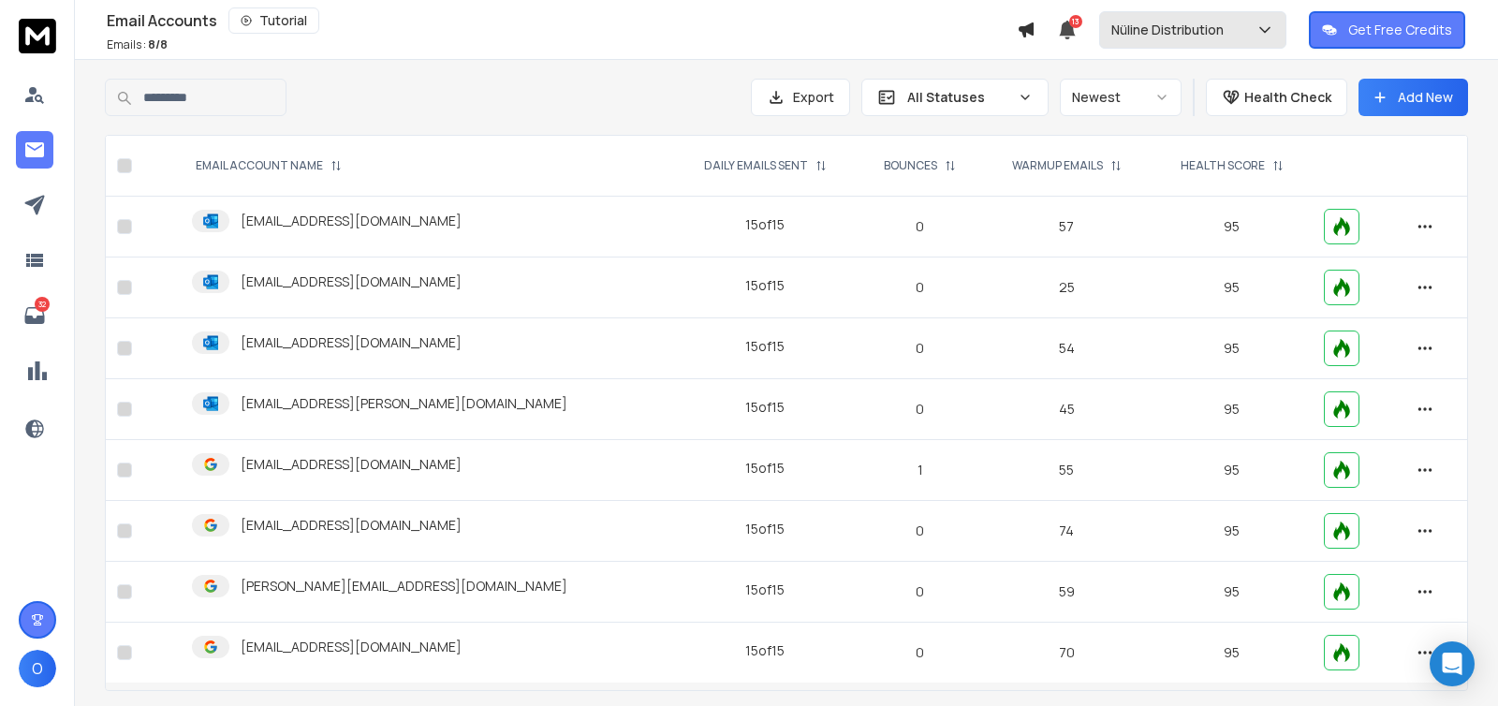
click at [1197, 39] on button "Nüline Distribution" at bounding box center [1192, 29] width 187 height 37
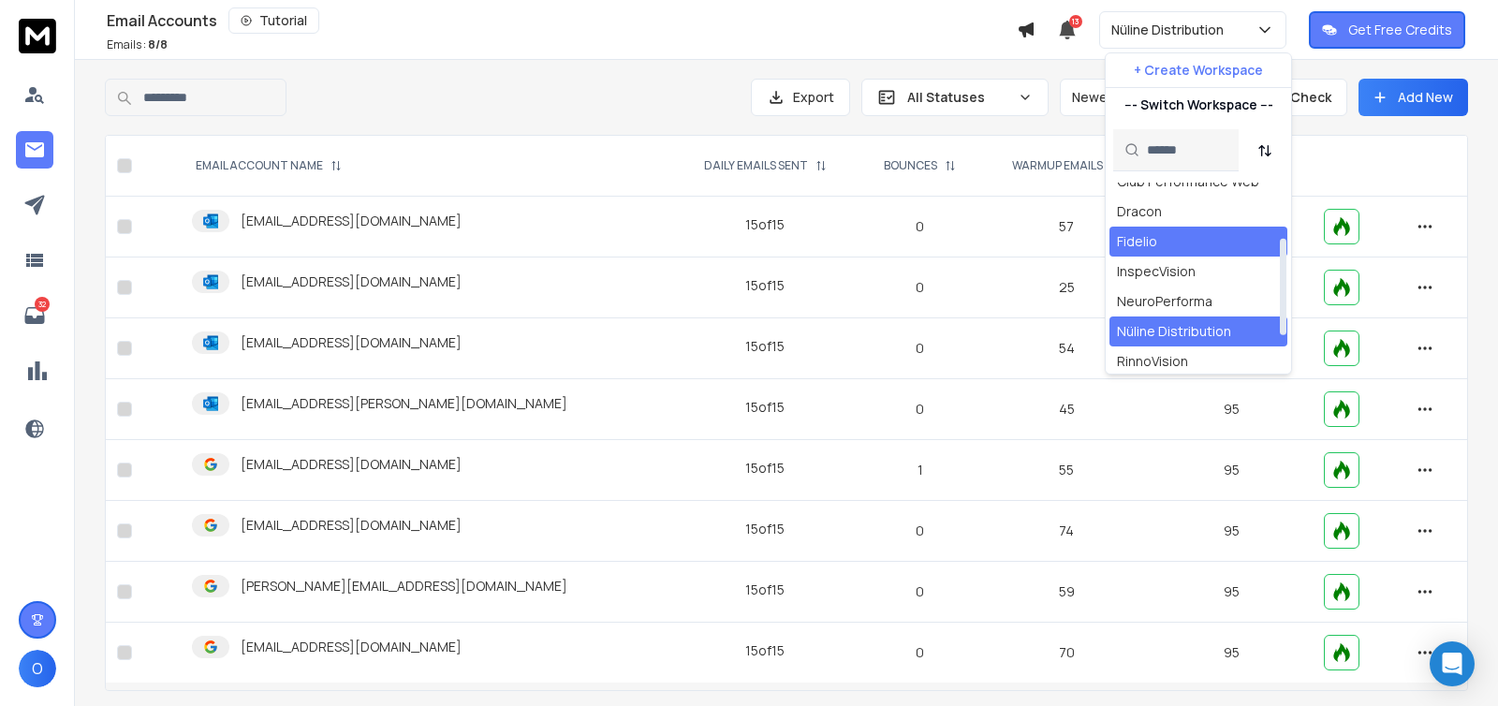
scroll to position [108, 0]
